Goal: Task Accomplishment & Management: Complete application form

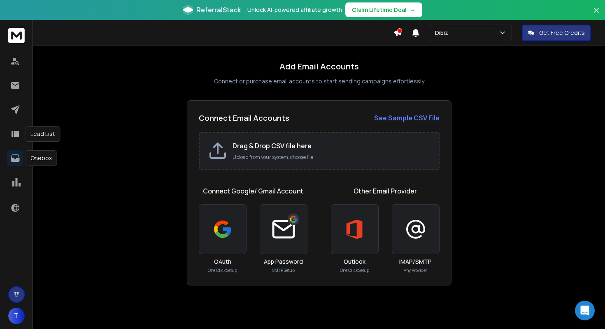
click at [18, 156] on icon at bounding box center [15, 158] width 10 height 10
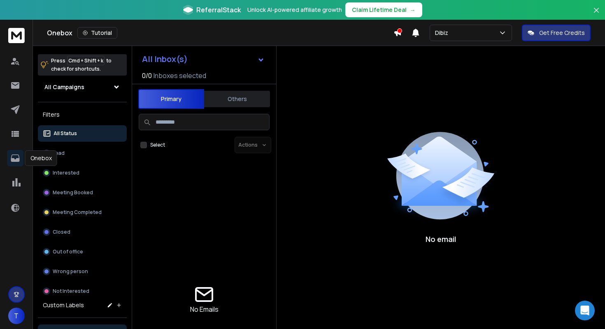
click at [18, 156] on icon at bounding box center [15, 158] width 10 height 10
click at [11, 137] on icon at bounding box center [15, 134] width 10 height 10
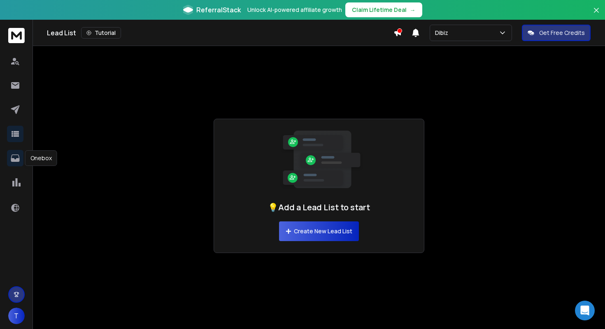
click at [18, 154] on icon at bounding box center [15, 158] width 10 height 10
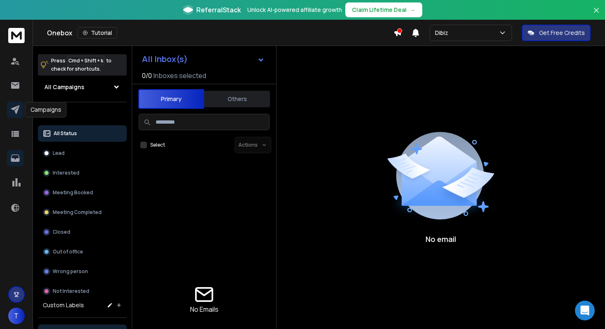
click at [20, 109] on icon at bounding box center [15, 110] width 10 height 10
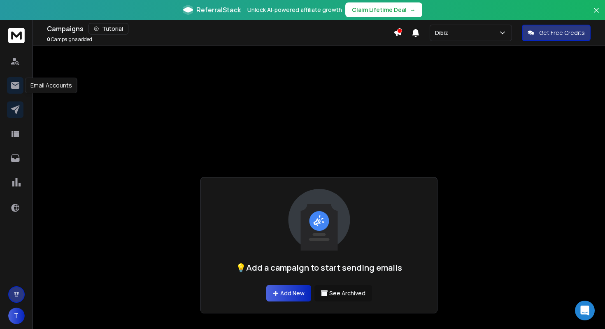
click at [16, 86] on icon at bounding box center [15, 85] width 8 height 7
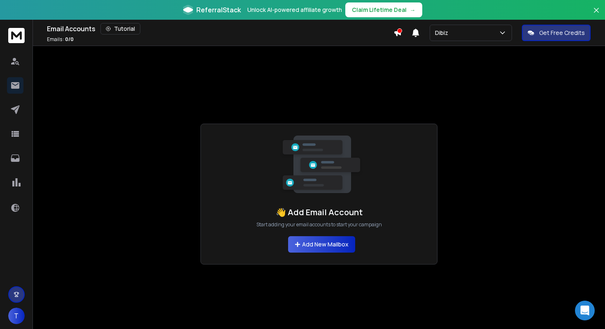
click at [591, 11] on button "Close banner" at bounding box center [596, 15] width 11 height 20
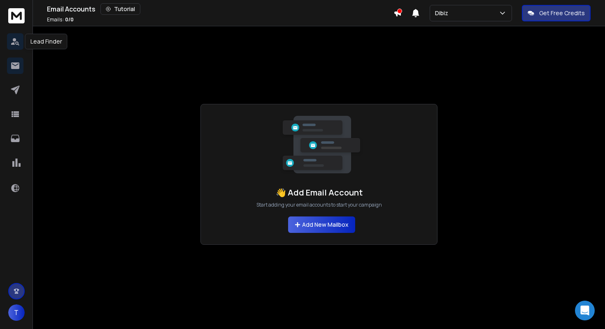
click at [18, 39] on icon at bounding box center [15, 42] width 10 height 10
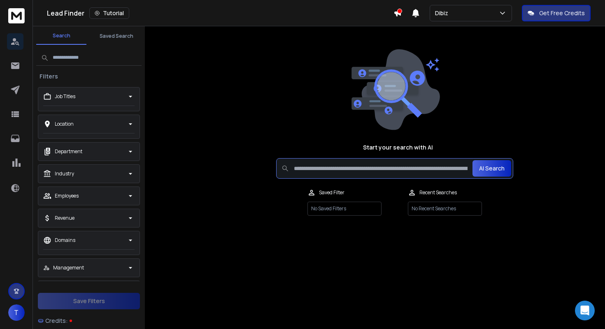
click at [404, 9] on div "Dibiz Get Free Credits" at bounding box center [491, 13] width 197 height 16
click at [400, 12] on div at bounding box center [399, 11] width 5 height 5
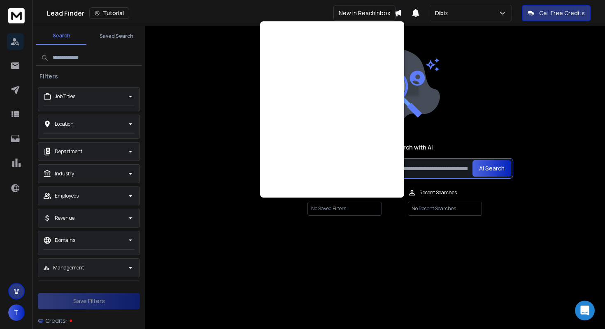
click at [400, 12] on icon at bounding box center [397, 13] width 7 height 7
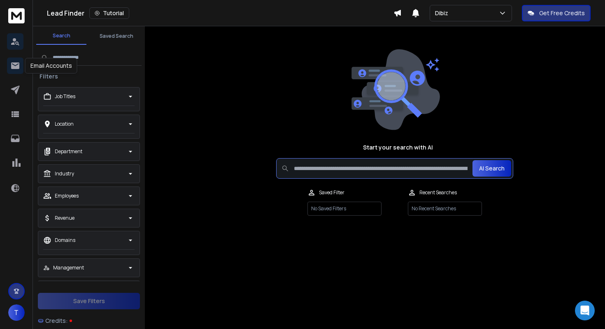
click at [21, 70] on link at bounding box center [15, 66] width 16 height 16
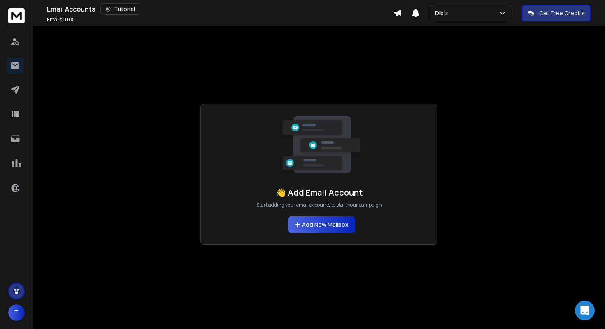
click at [337, 229] on button "Add New Mailbox" at bounding box center [321, 225] width 67 height 16
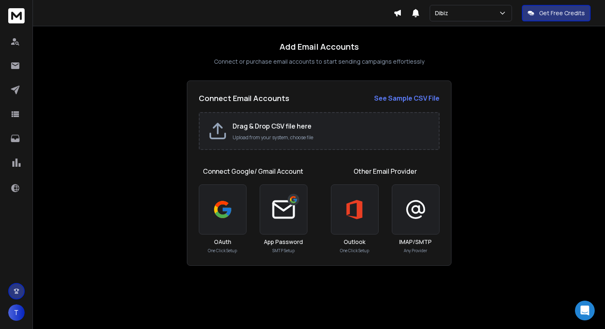
click at [246, 149] on div "Drag & Drop CSV file here Upload from your system, choose file" at bounding box center [319, 131] width 241 height 38
type input "**********"
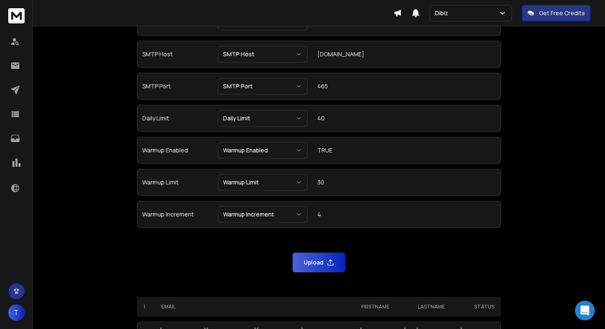
scroll to position [476, 0]
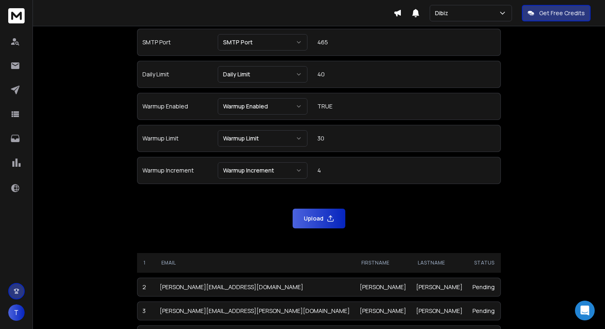
click at [327, 216] on icon at bounding box center [330, 218] width 7 height 7
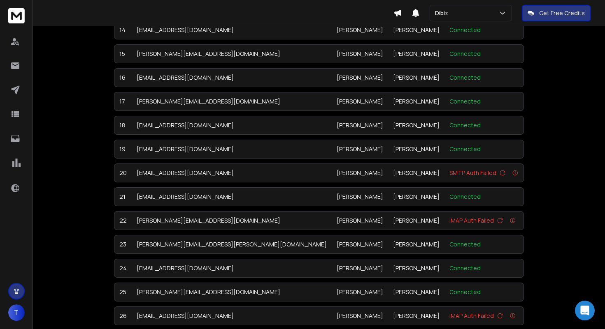
scroll to position [1010, 0]
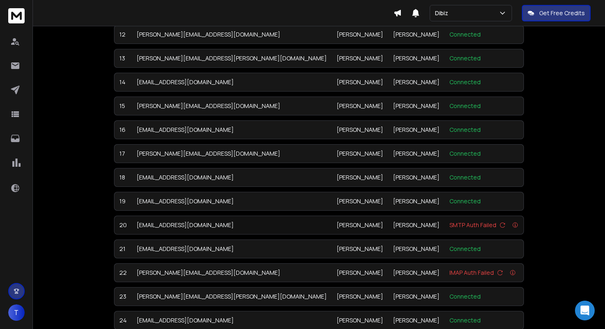
click at [451, 225] on div "SMTP Auth Failed" at bounding box center [483, 225] width 69 height 8
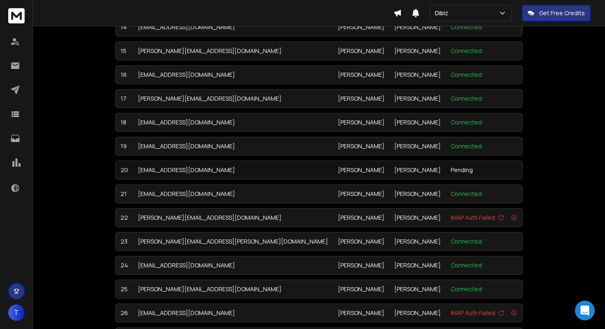
scroll to position [1083, 0]
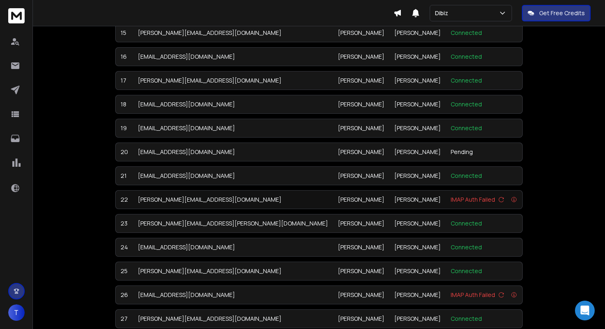
click at [498, 199] on icon at bounding box center [501, 200] width 6 height 6
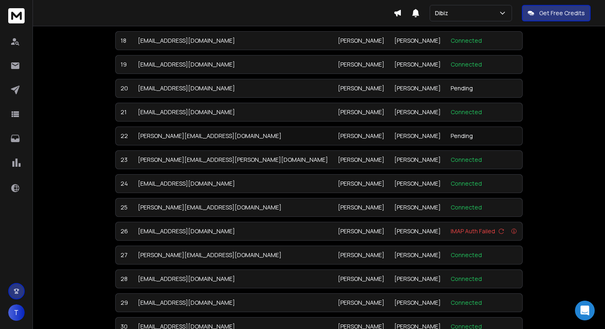
scroll to position [1160, 0]
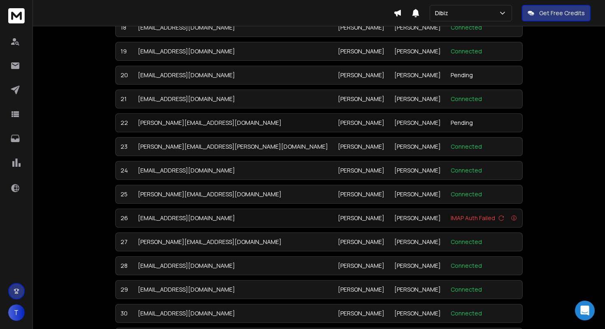
click at [498, 216] on icon at bounding box center [501, 219] width 6 height 6
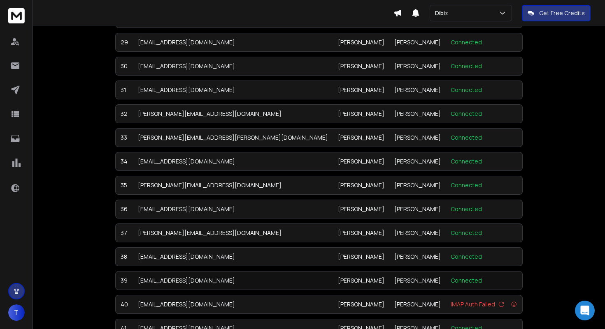
scroll to position [1439, 0]
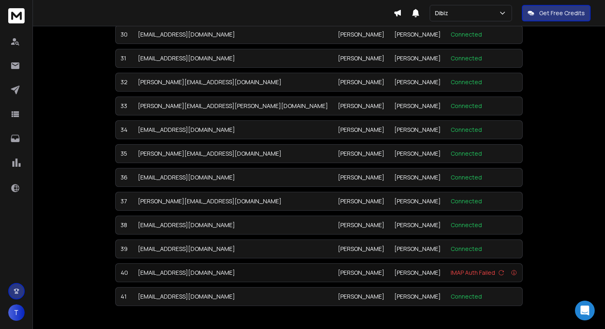
click at [498, 273] on icon at bounding box center [501, 273] width 6 height 6
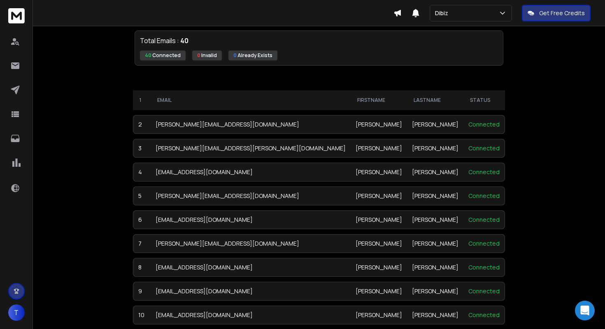
scroll to position [644, 0]
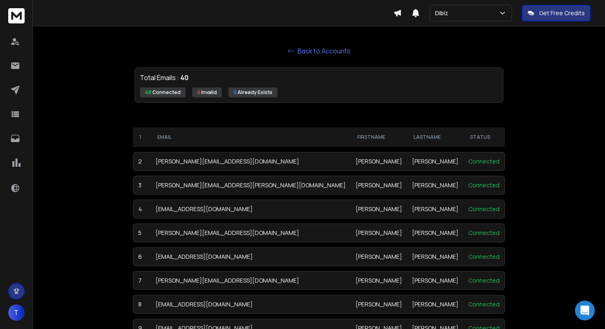
click at [497, 166] on div "Upload CSV File See Sample CSV File Dibiz Emails - Sheet2.csv File Processed CO…" at bounding box center [302, 240] width 605 height 1769
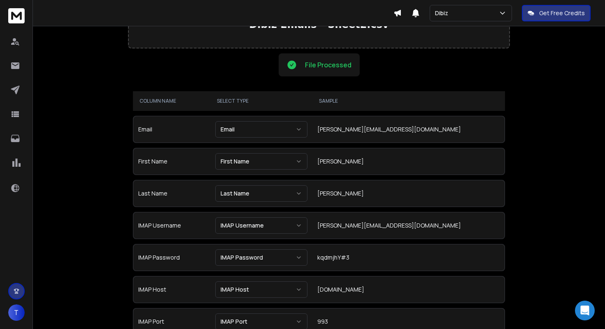
scroll to position [26, 0]
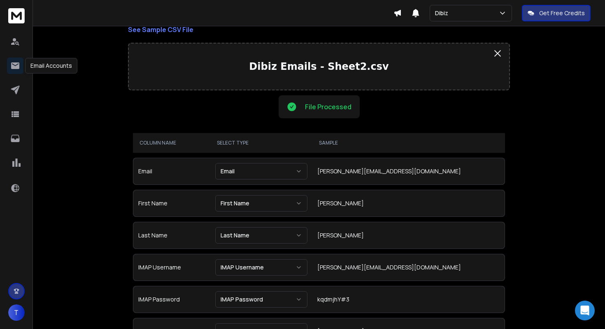
click at [14, 65] on icon at bounding box center [15, 66] width 10 height 10
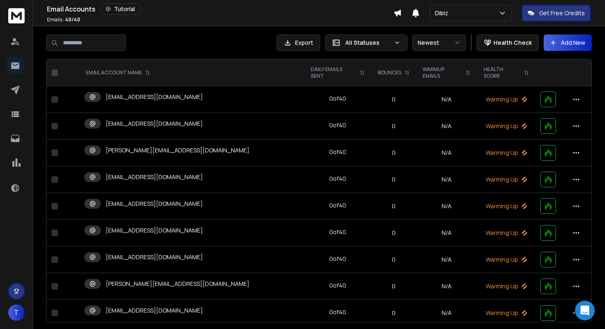
click at [544, 102] on icon at bounding box center [547, 99] width 7 height 8
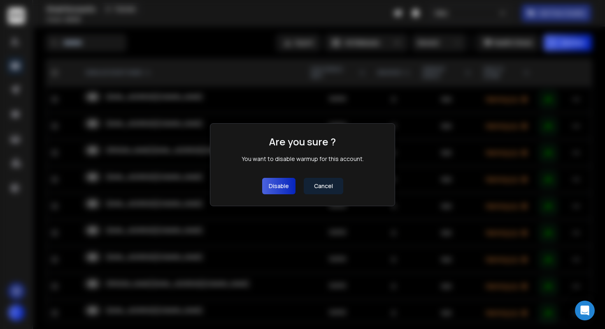
click at [524, 107] on div "Are you sure ? You want to disable warmup for this account. Disable Cancel" at bounding box center [302, 164] width 605 height 329
click at [318, 184] on button "Cancel" at bounding box center [323, 186] width 39 height 16
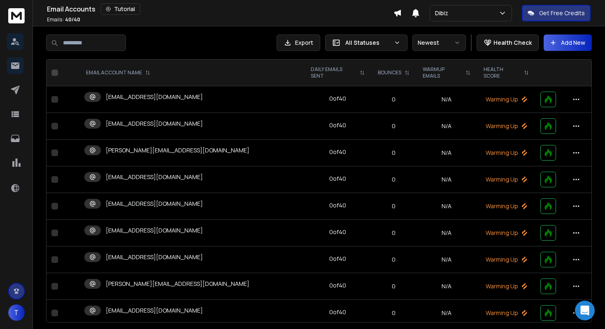
click at [21, 42] on link at bounding box center [15, 41] width 16 height 16
